Goal: Navigation & Orientation: Find specific page/section

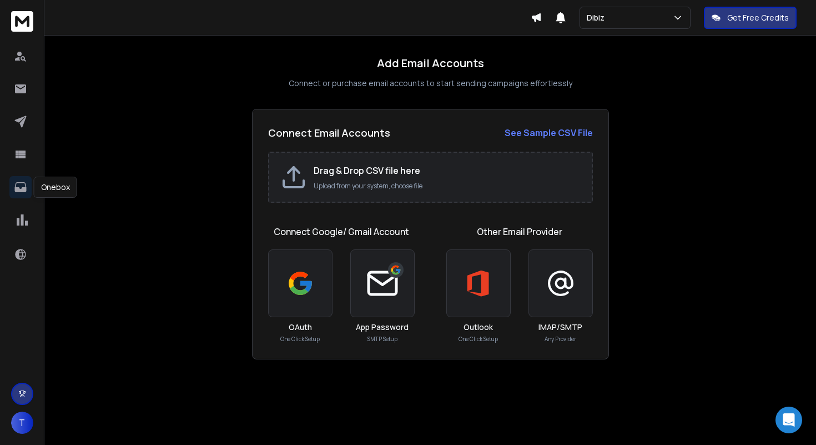
click at [22, 190] on icon at bounding box center [20, 187] width 12 height 10
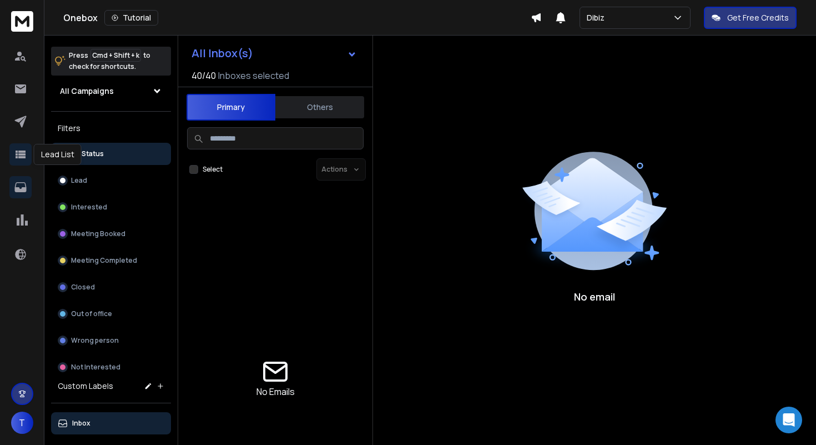
click at [24, 159] on icon at bounding box center [20, 154] width 13 height 13
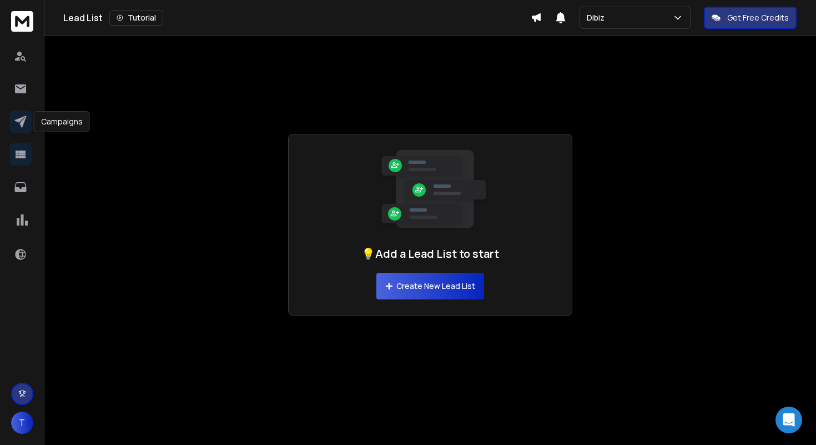
click at [22, 127] on icon at bounding box center [20, 121] width 13 height 13
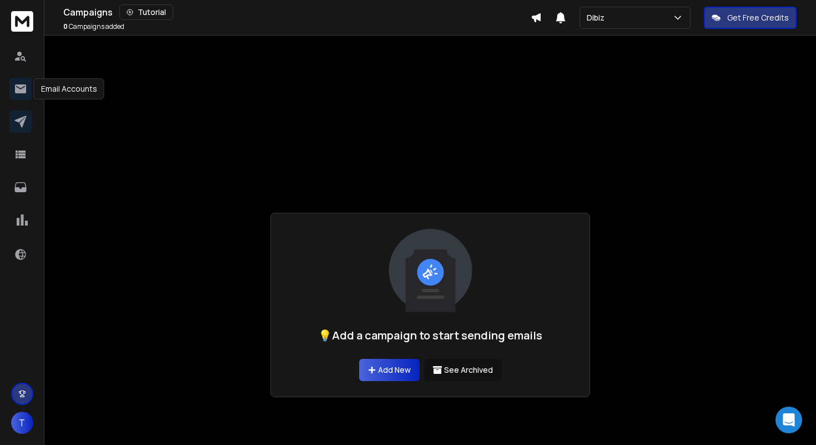
click at [12, 90] on link at bounding box center [20, 89] width 22 height 22
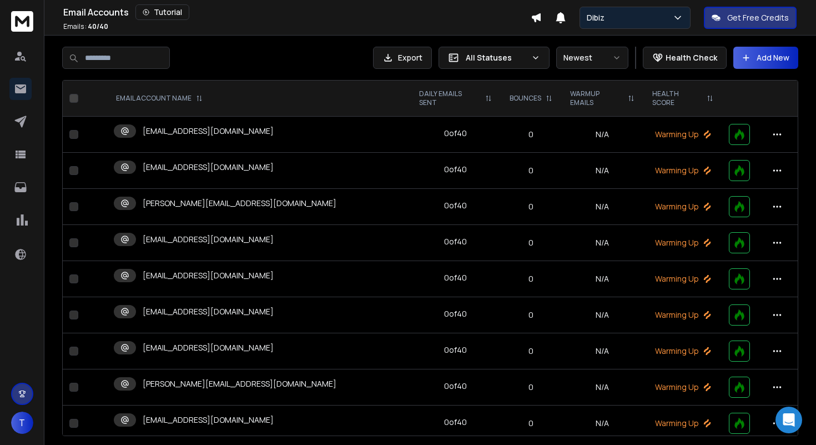
click at [596, 23] on button "Dibiz" at bounding box center [634, 18] width 111 height 22
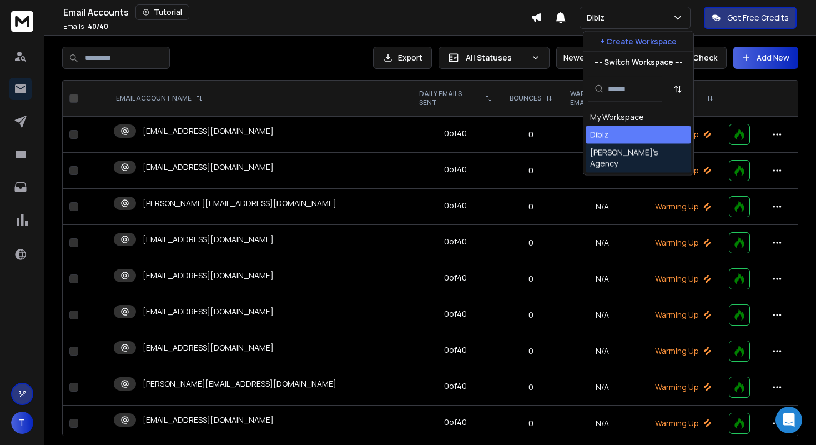
click at [607, 150] on div "[PERSON_NAME]'s Agency" at bounding box center [638, 158] width 97 height 22
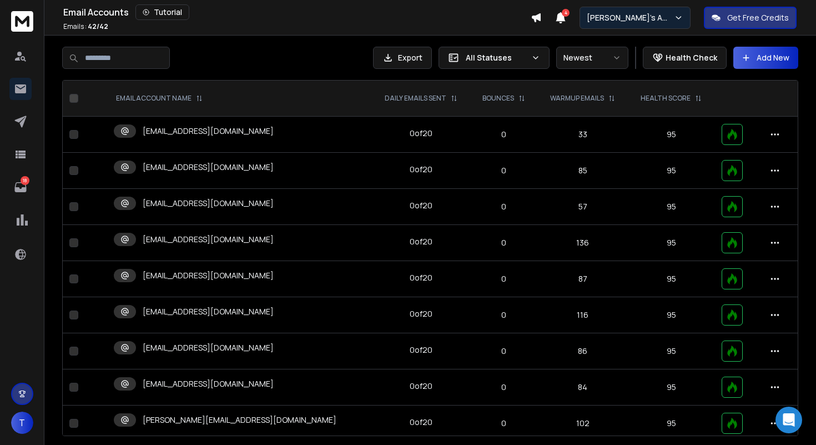
click at [633, 24] on button "[PERSON_NAME]'s Agency" at bounding box center [634, 18] width 111 height 22
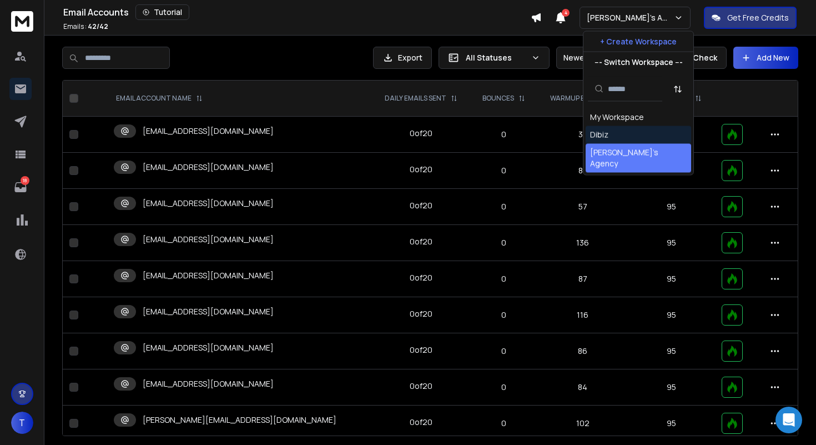
click at [628, 138] on div "Dibiz" at bounding box center [638, 135] width 105 height 18
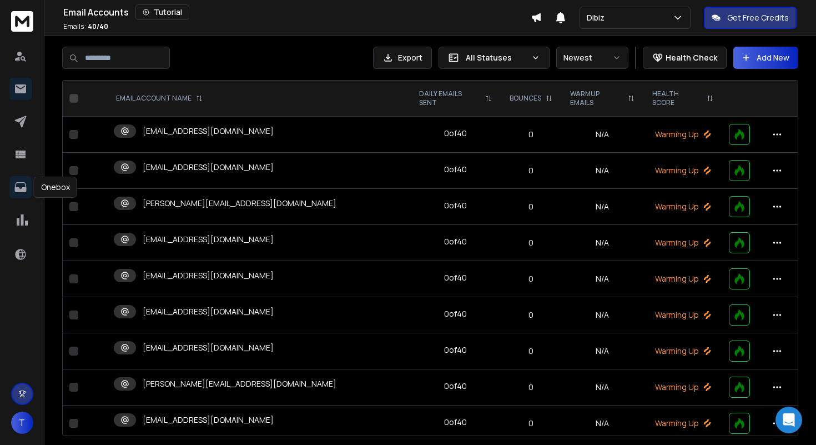
click at [17, 190] on icon at bounding box center [20, 187] width 12 height 10
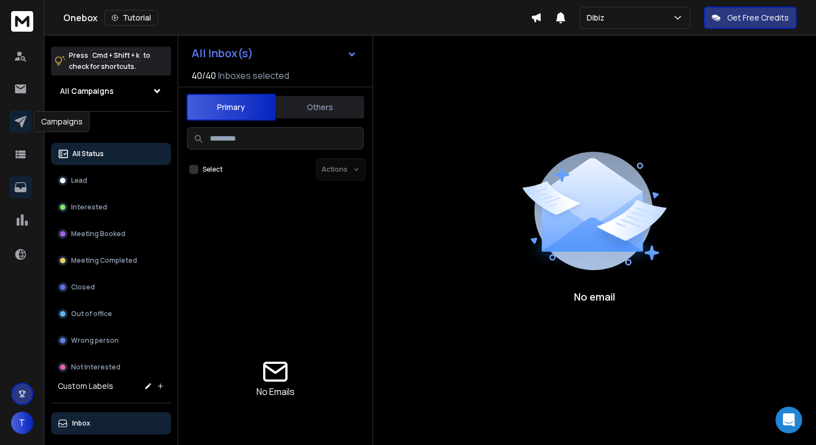
click at [25, 118] on icon at bounding box center [20, 122] width 12 height 12
